Goal: Navigation & Orientation: Find specific page/section

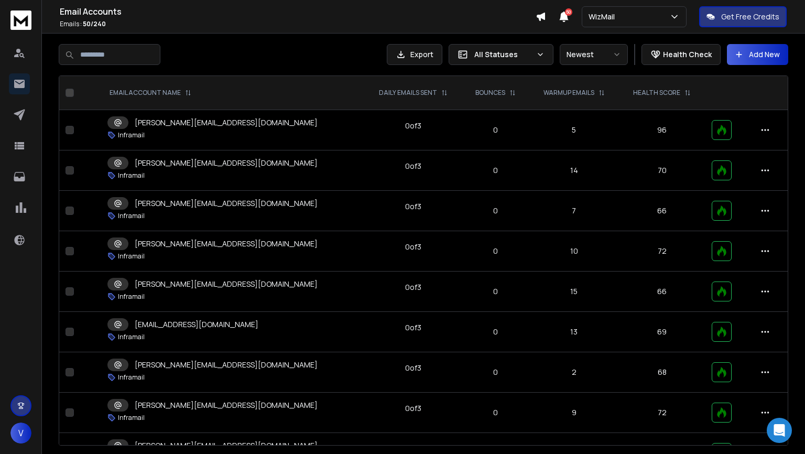
click at [178, 123] on p "[PERSON_NAME][EMAIL_ADDRESS][DOMAIN_NAME]" at bounding box center [226, 122] width 183 height 10
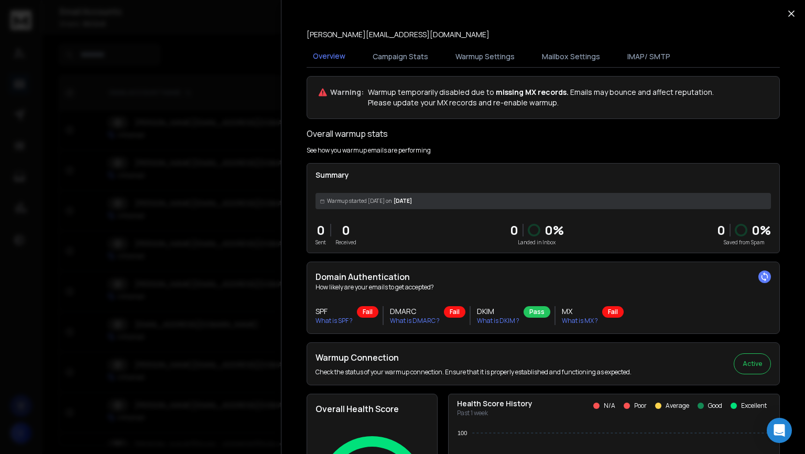
click at [786, 16] on icon "button" at bounding box center [791, 13] width 10 height 10
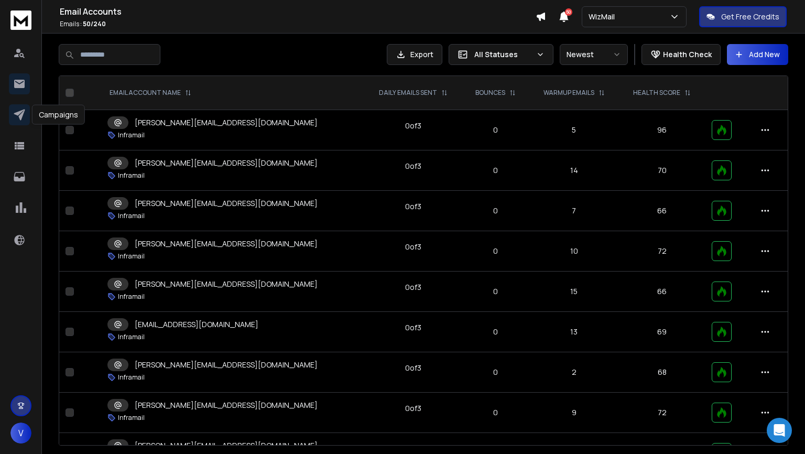
click at [25, 112] on icon at bounding box center [19, 114] width 13 height 13
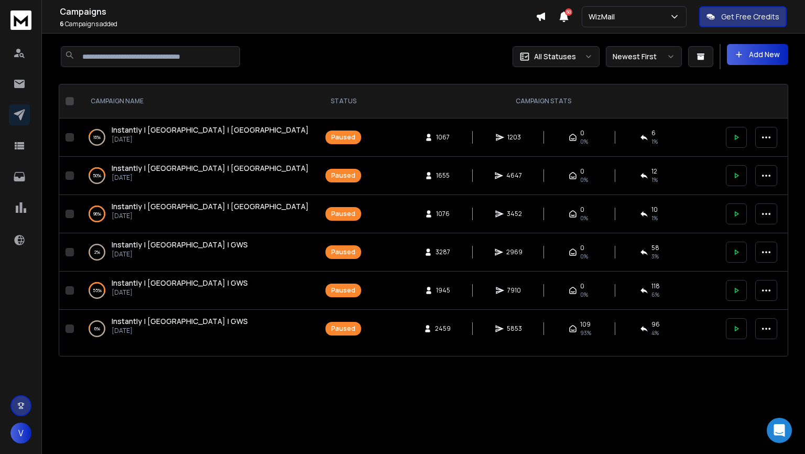
click at [158, 239] on span "Instantly | [GEOGRAPHIC_DATA] | GWS" at bounding box center [180, 244] width 136 height 10
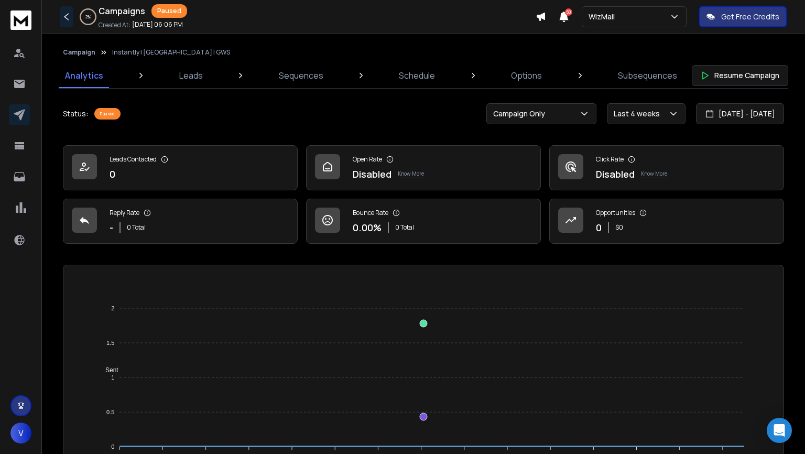
click at [68, 20] on icon at bounding box center [66, 16] width 4 height 7
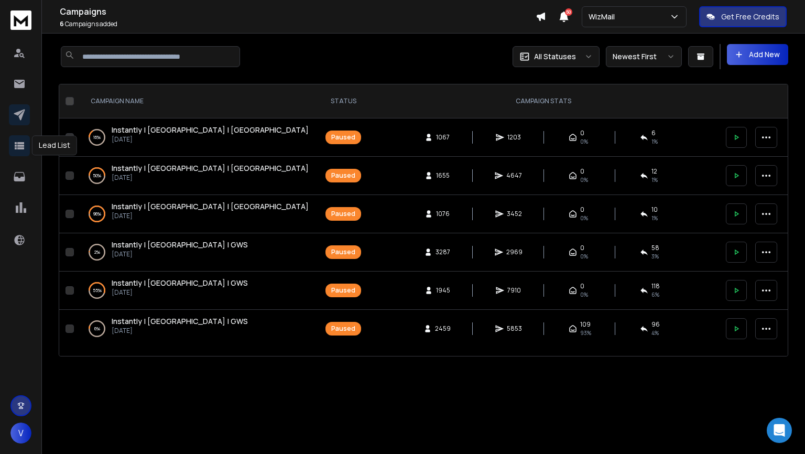
click at [19, 140] on icon at bounding box center [19, 145] width 13 height 13
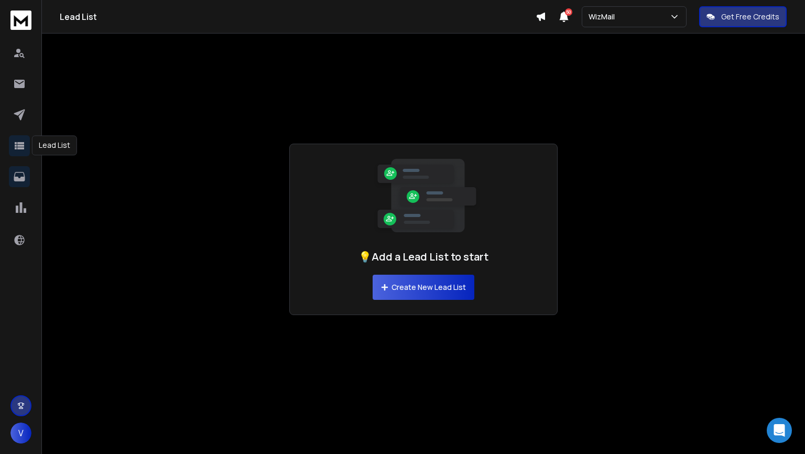
click at [21, 166] on link at bounding box center [19, 176] width 21 height 21
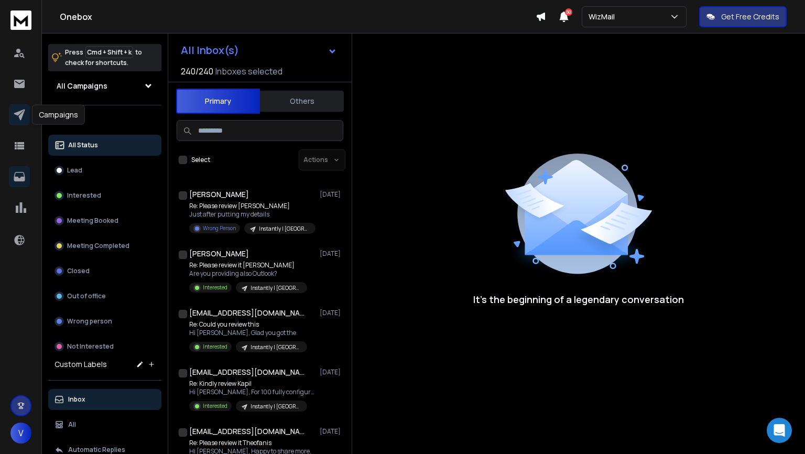
click at [13, 108] on icon at bounding box center [19, 114] width 13 height 13
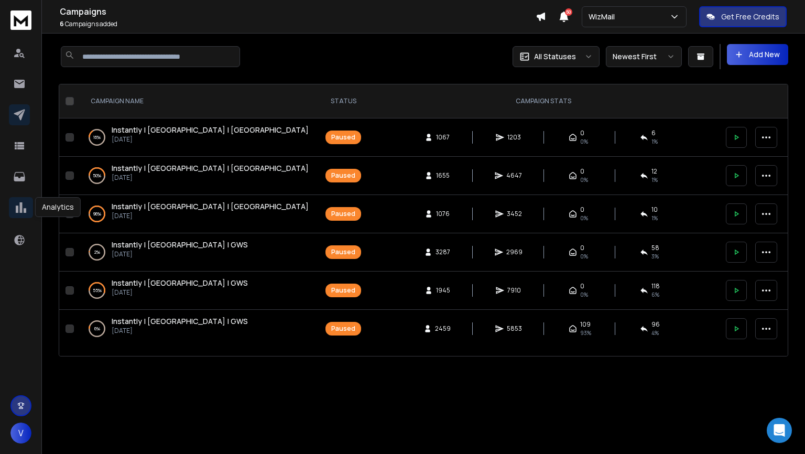
click at [17, 210] on icon at bounding box center [21, 207] width 10 height 10
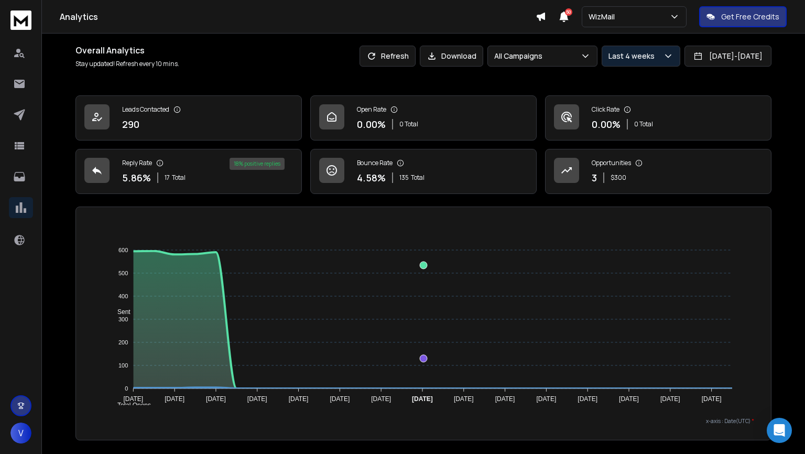
click at [611, 58] on p "Last 4 weeks" at bounding box center [633, 56] width 50 height 10
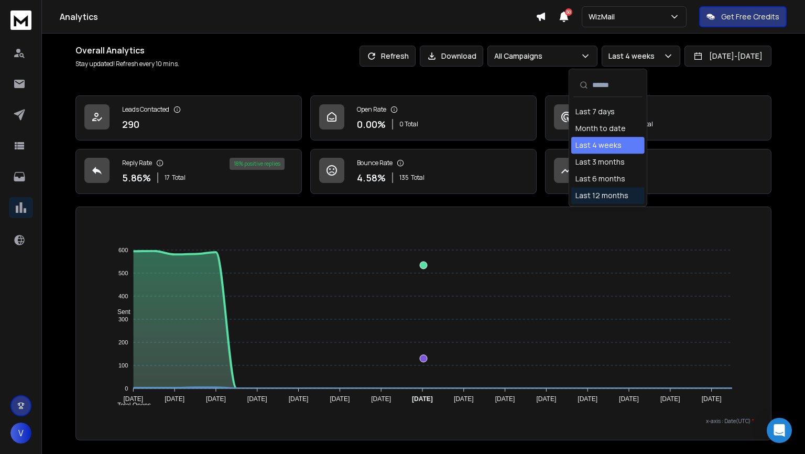
click at [594, 193] on div "Last 12 months" at bounding box center [601, 195] width 53 height 10
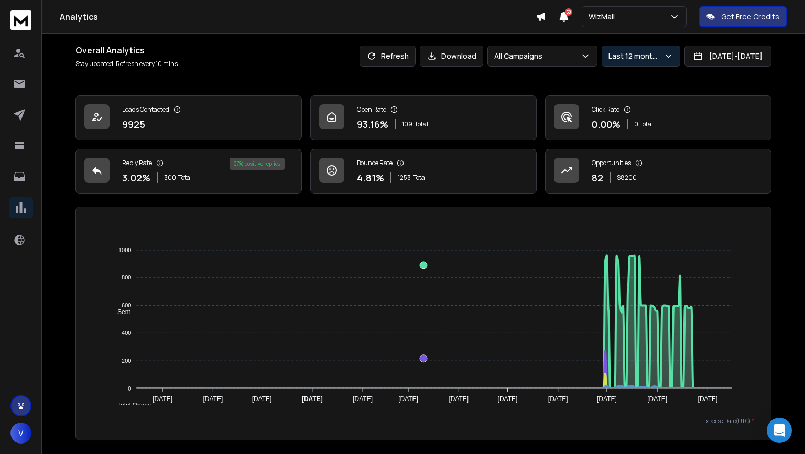
click at [608, 61] on p "Last 12 months" at bounding box center [635, 56] width 55 height 10
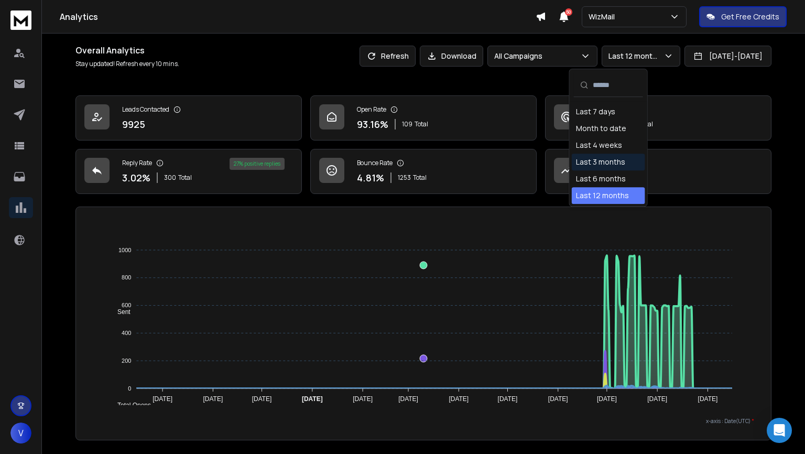
click at [595, 164] on div "Last 3 months" at bounding box center [600, 162] width 49 height 10
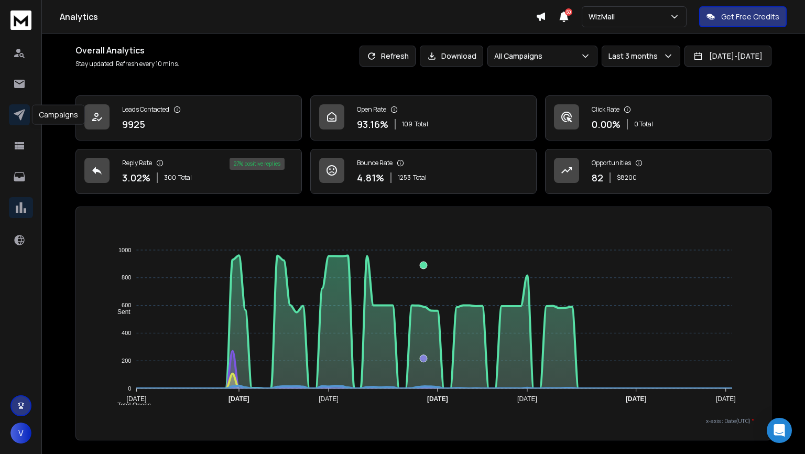
click at [17, 113] on icon at bounding box center [19, 114] width 11 height 11
